Goal: Find specific page/section: Find specific page/section

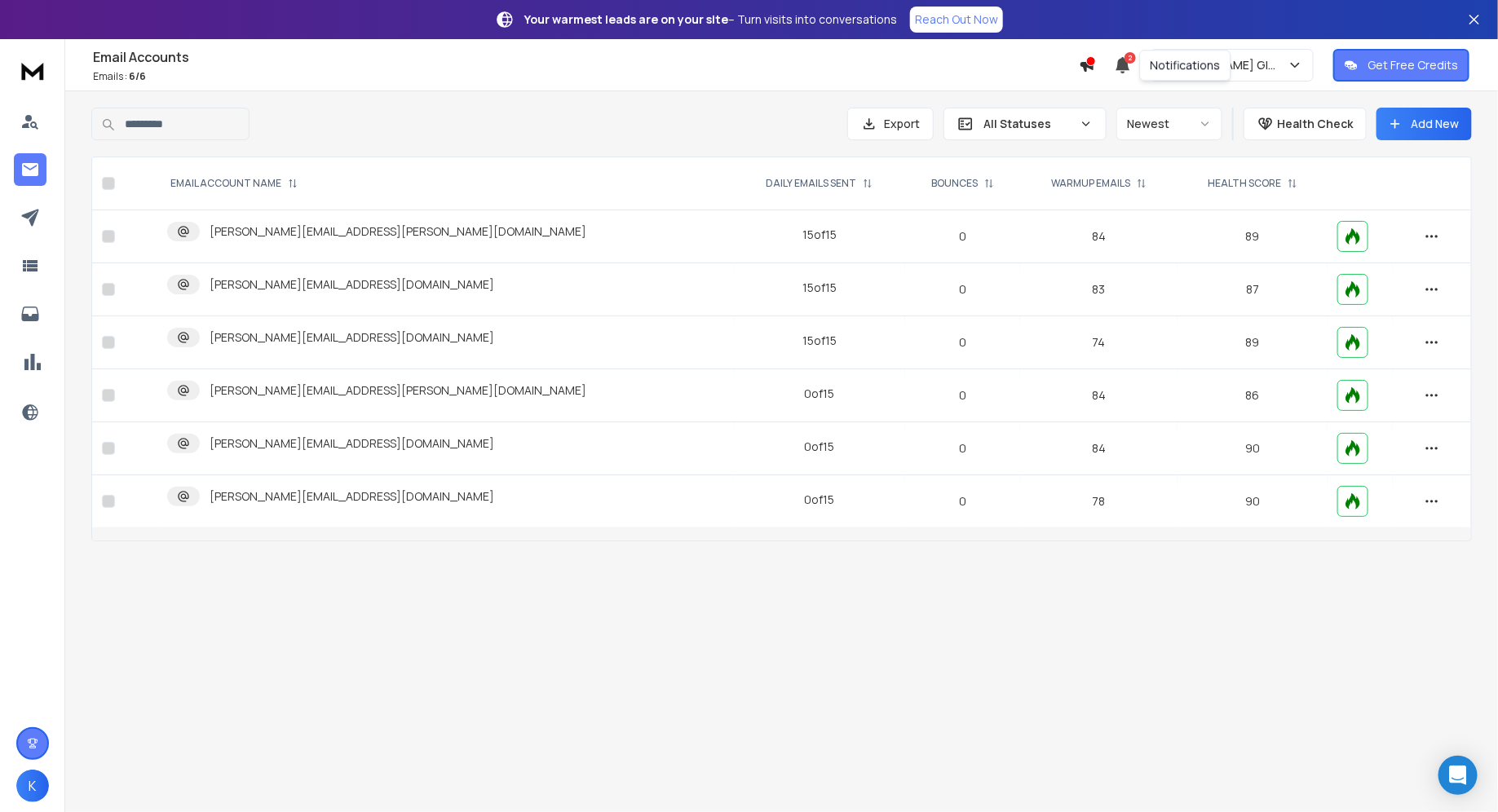
click at [1187, 63] on div "Notifications" at bounding box center [1186, 65] width 91 height 31
click at [1237, 60] on p "Evers Global" at bounding box center [1225, 65] width 127 height 16
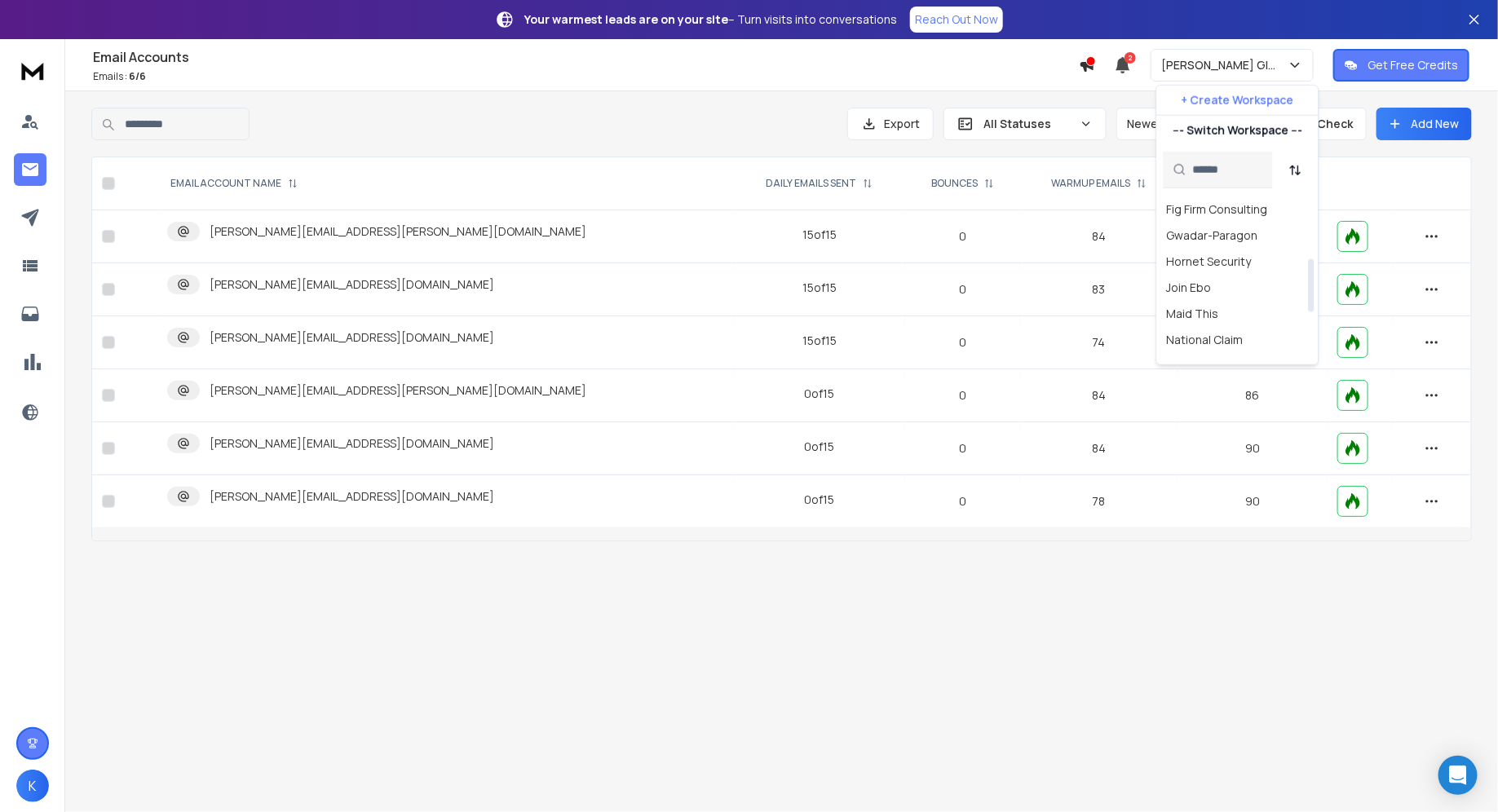
scroll to position [185, 0]
click at [1228, 329] on div "National Claim" at bounding box center [1238, 339] width 155 height 26
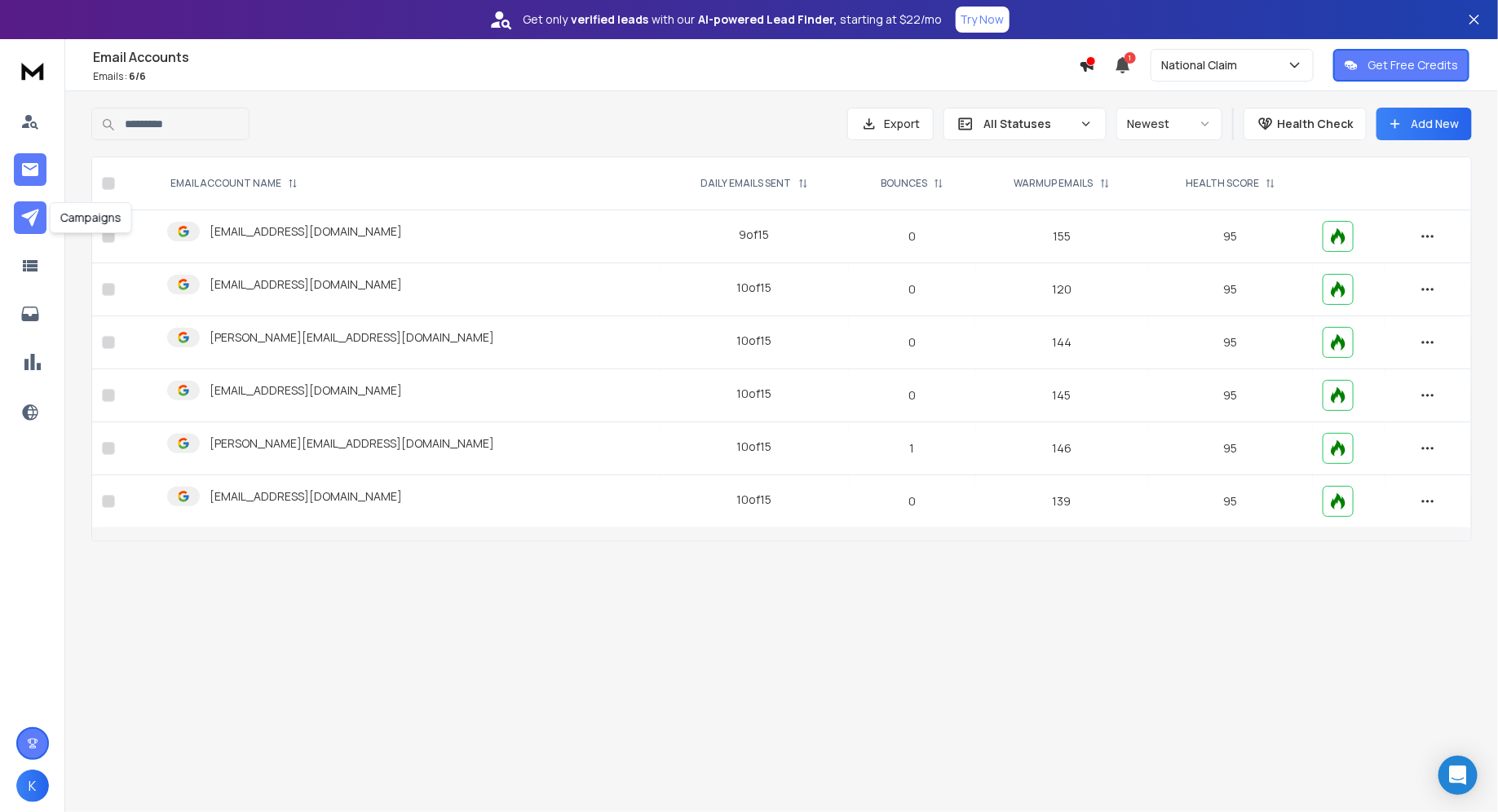
click at [31, 227] on link at bounding box center [30, 218] width 33 height 33
